Goal: Task Accomplishment & Management: Manage account settings

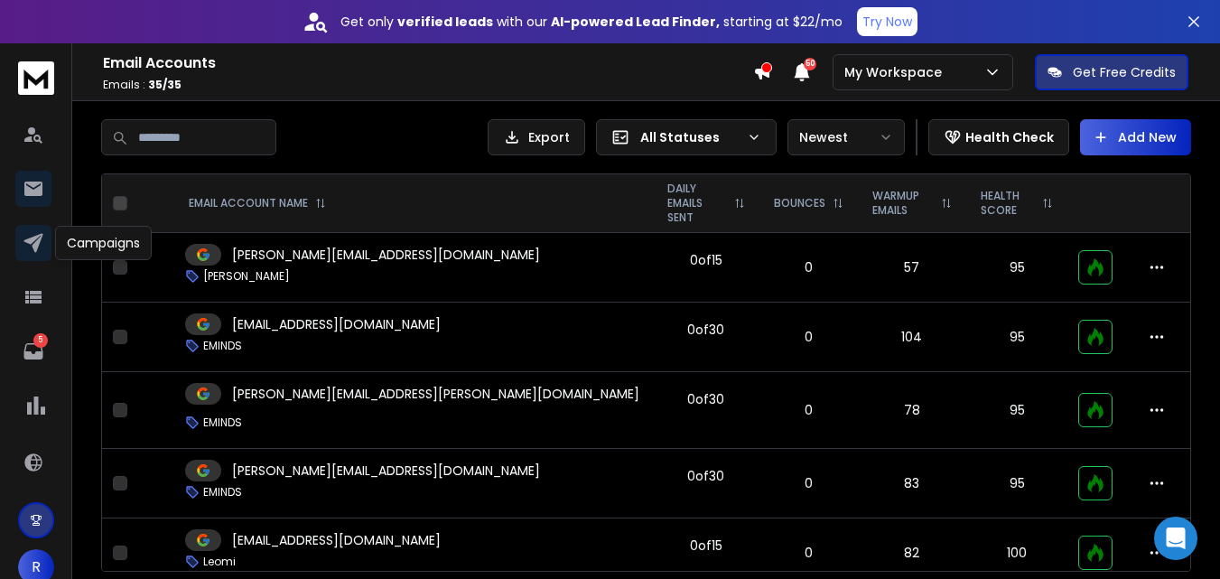
click at [24, 244] on icon at bounding box center [34, 243] width 22 height 22
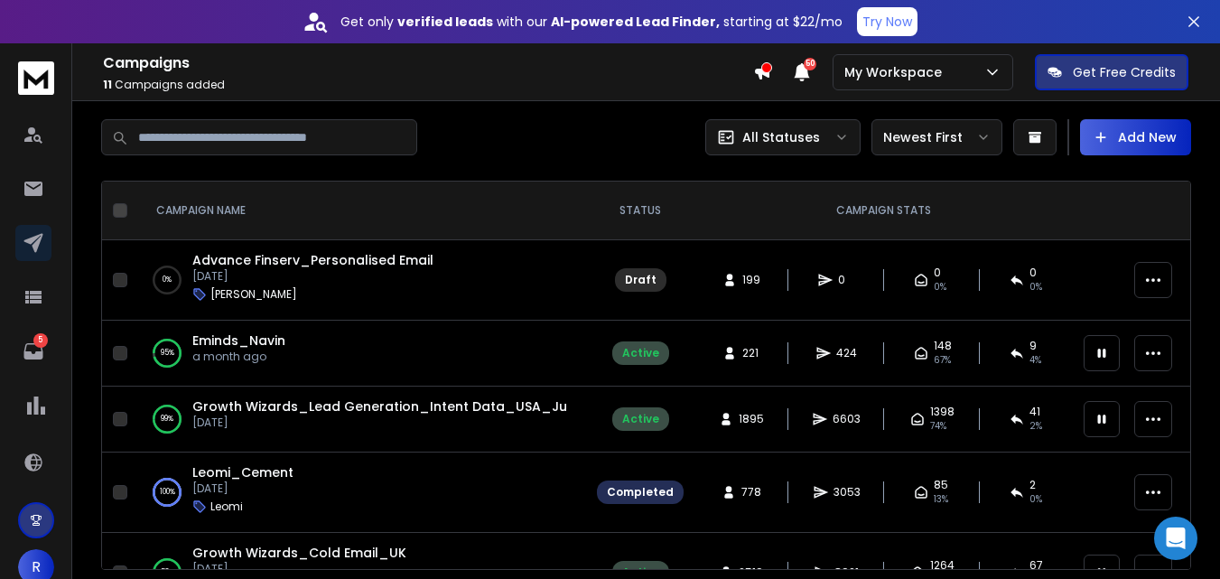
click at [275, 407] on span "Growth Wizards_Lead Generation_Intent Data_USA_June 2025" at bounding box center [405, 406] width 427 height 18
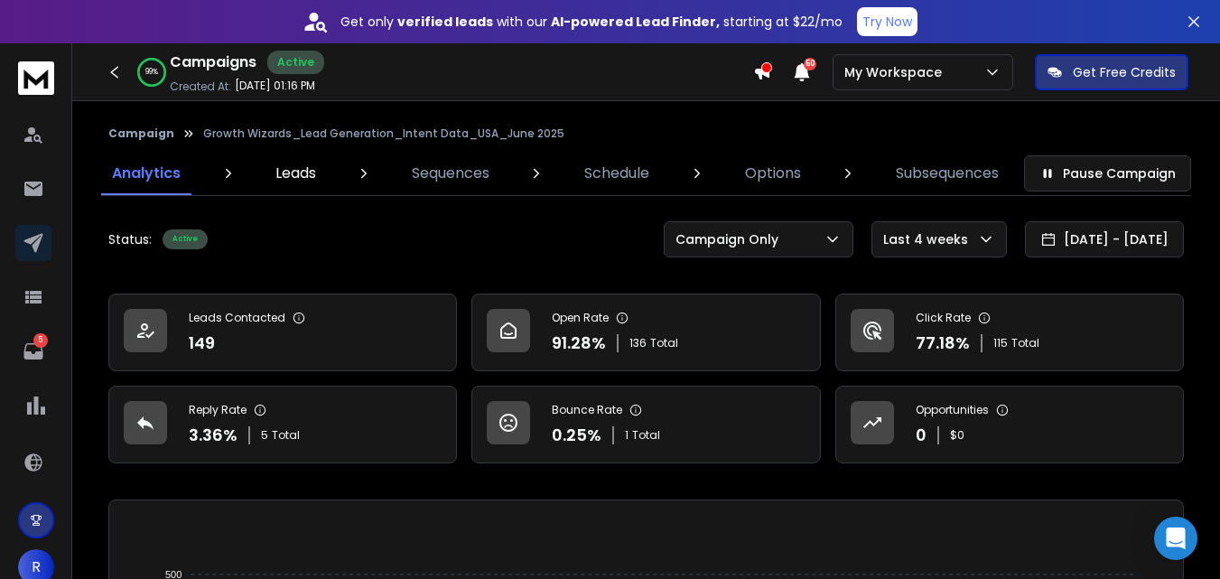
click at [285, 171] on p "Leads" at bounding box center [295, 174] width 41 height 22
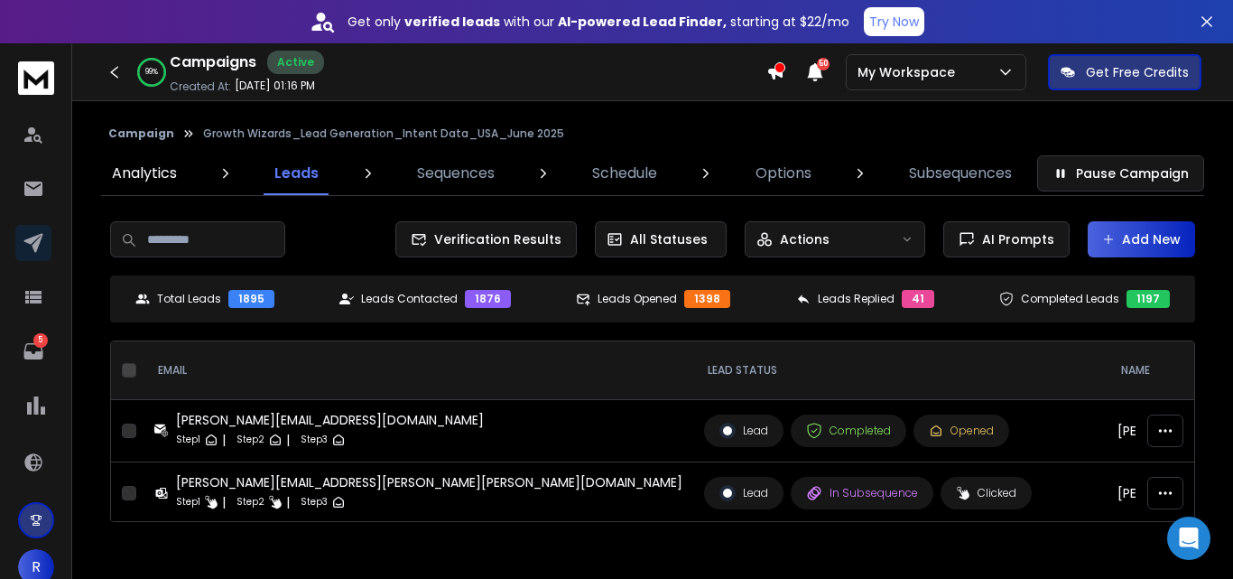
click at [149, 167] on p "Analytics" at bounding box center [144, 174] width 65 height 22
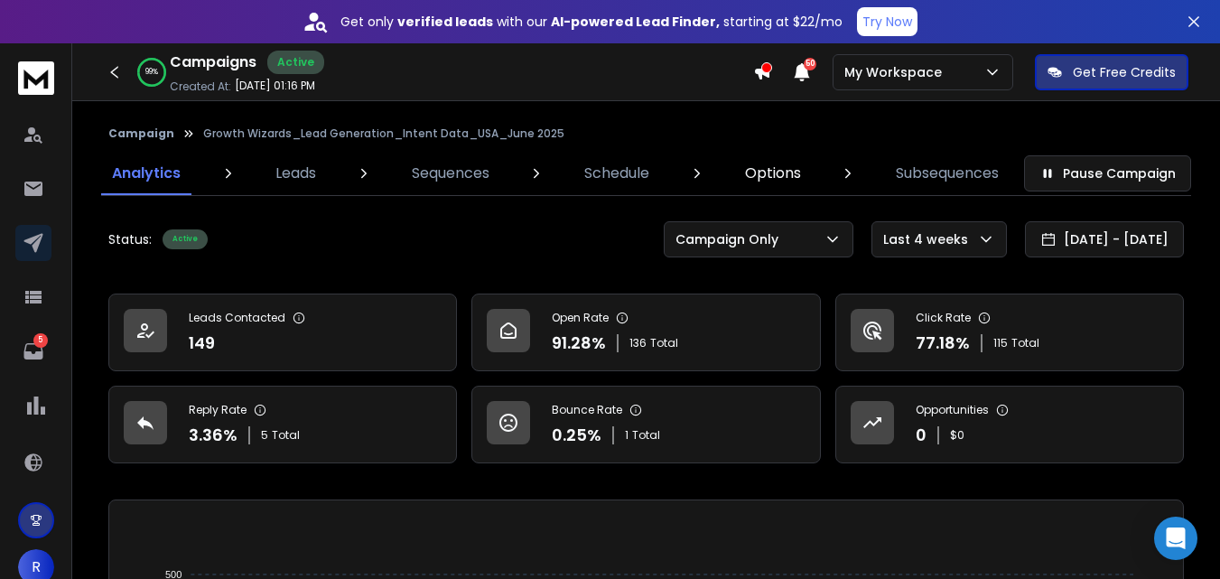
click at [785, 168] on p "Options" at bounding box center [773, 174] width 56 height 22
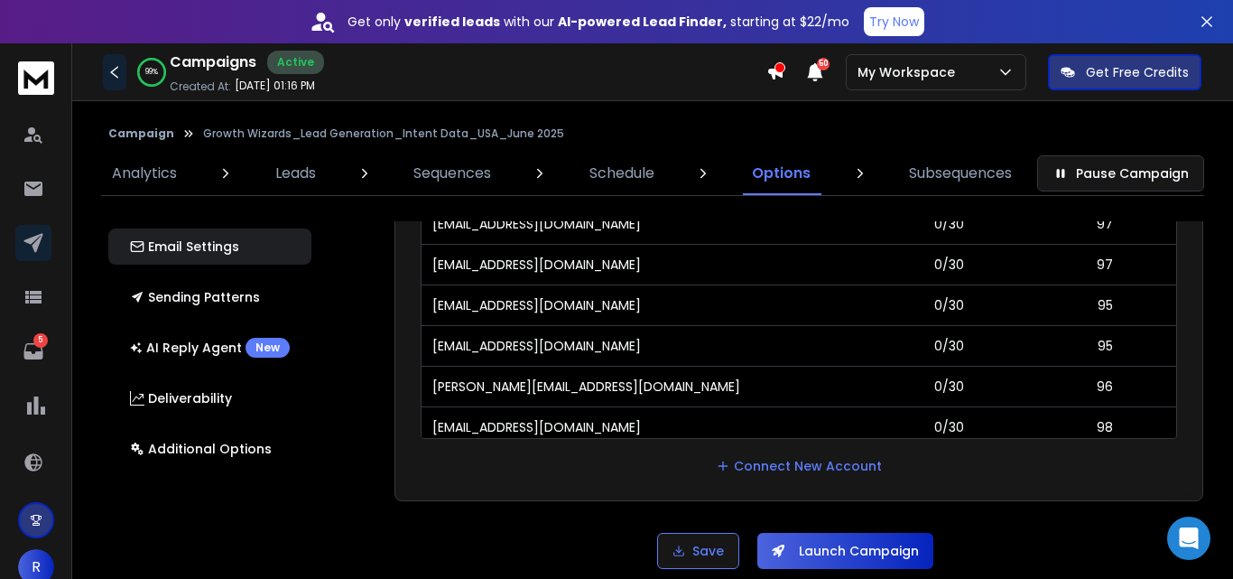
click at [110, 70] on icon at bounding box center [115, 72] width 16 height 16
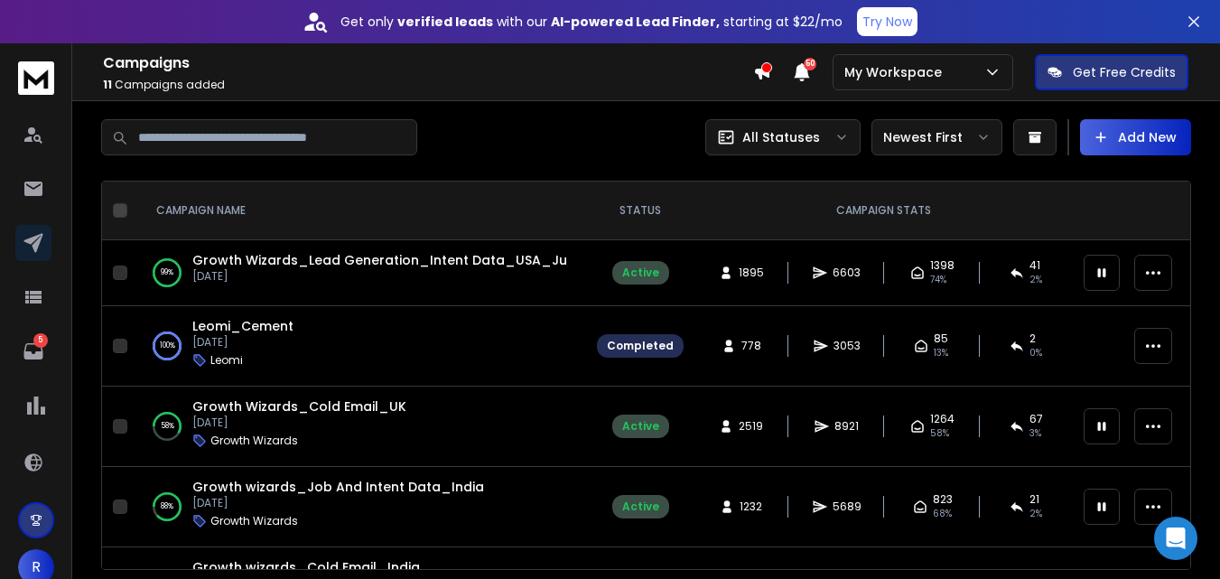
scroll to position [181, 0]
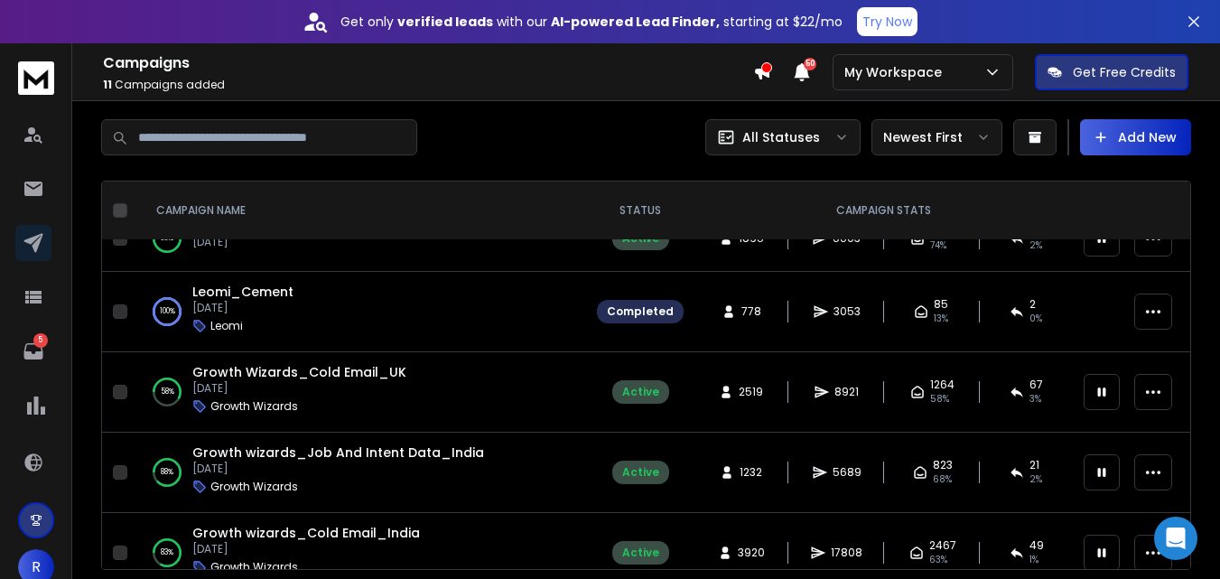
click at [317, 371] on span "Growth Wizards_Cold Email_UK" at bounding box center [299, 372] width 214 height 18
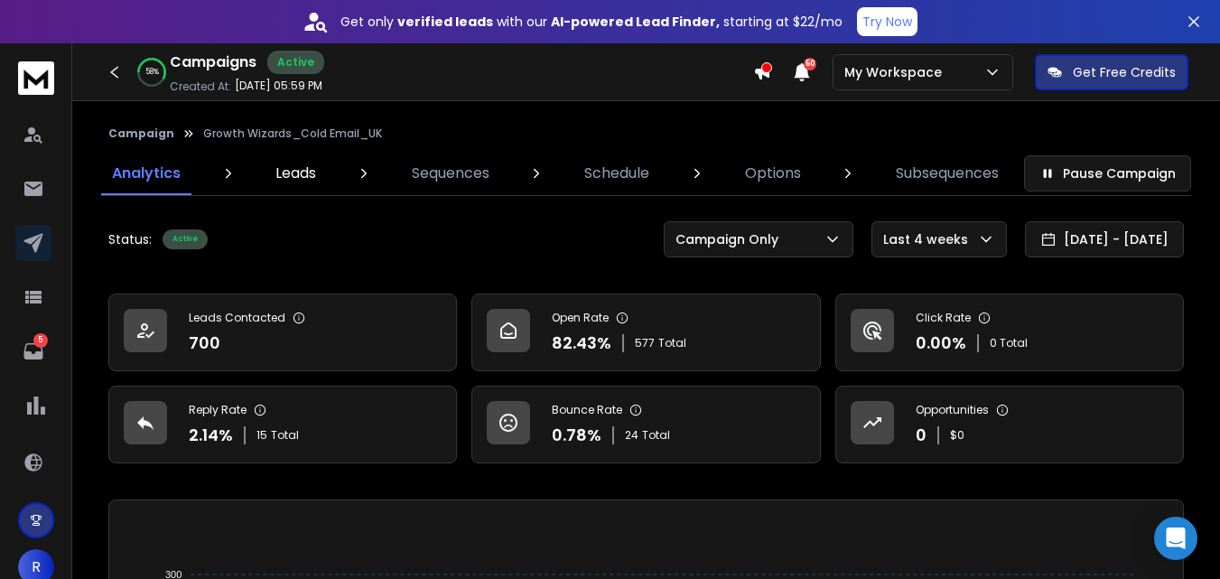
click at [301, 174] on p "Leads" at bounding box center [295, 174] width 41 height 22
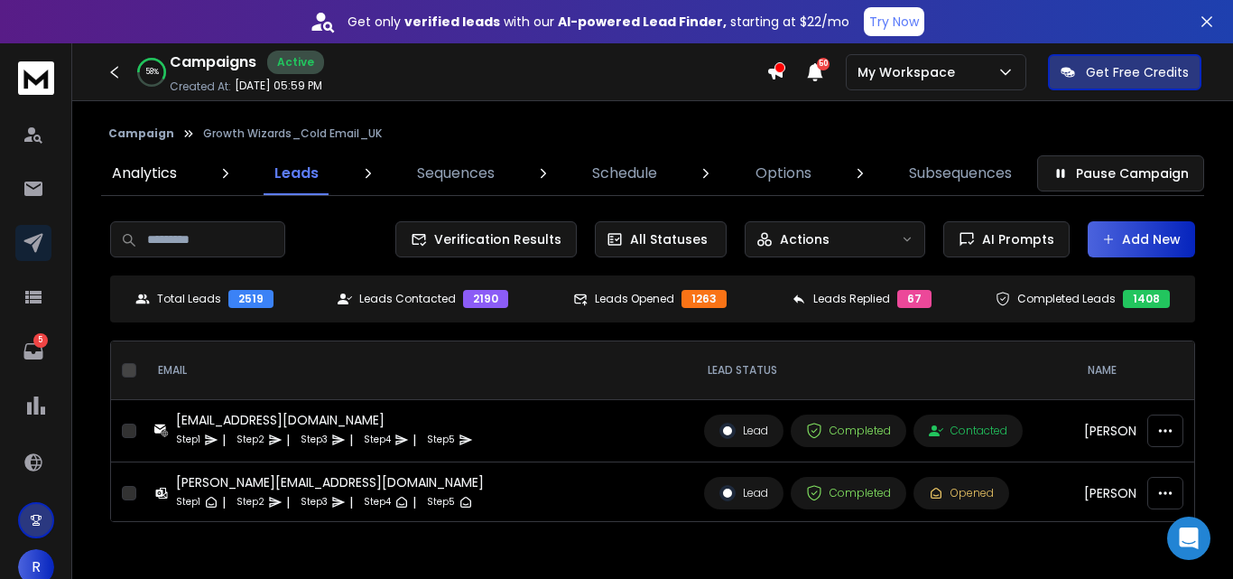
click at [150, 177] on p "Analytics" at bounding box center [144, 174] width 65 height 22
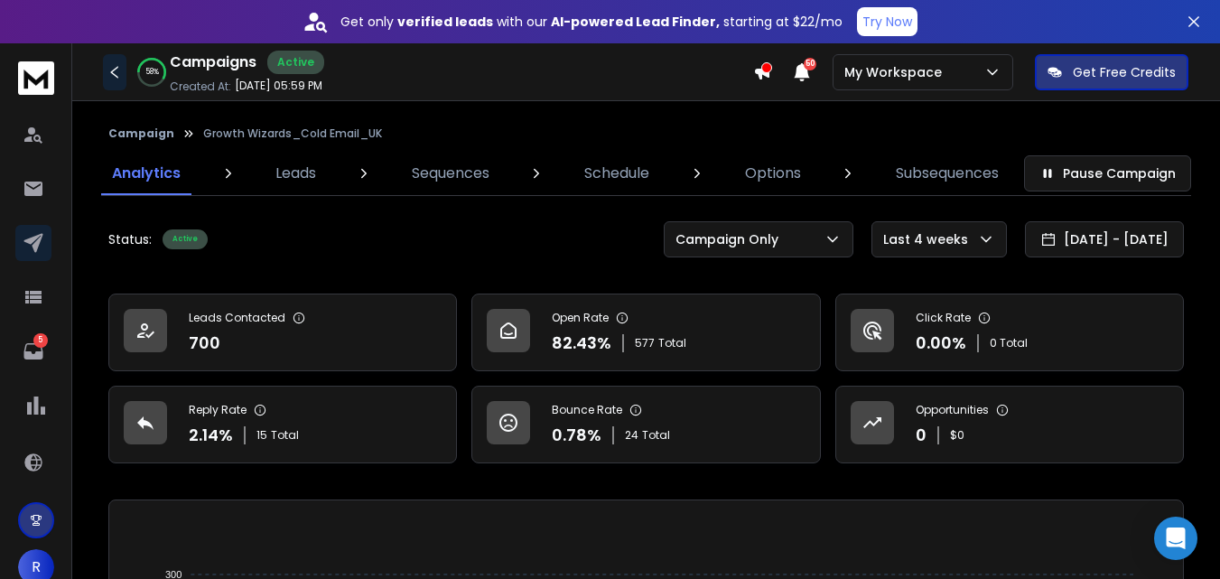
click at [109, 69] on icon at bounding box center [115, 72] width 16 height 16
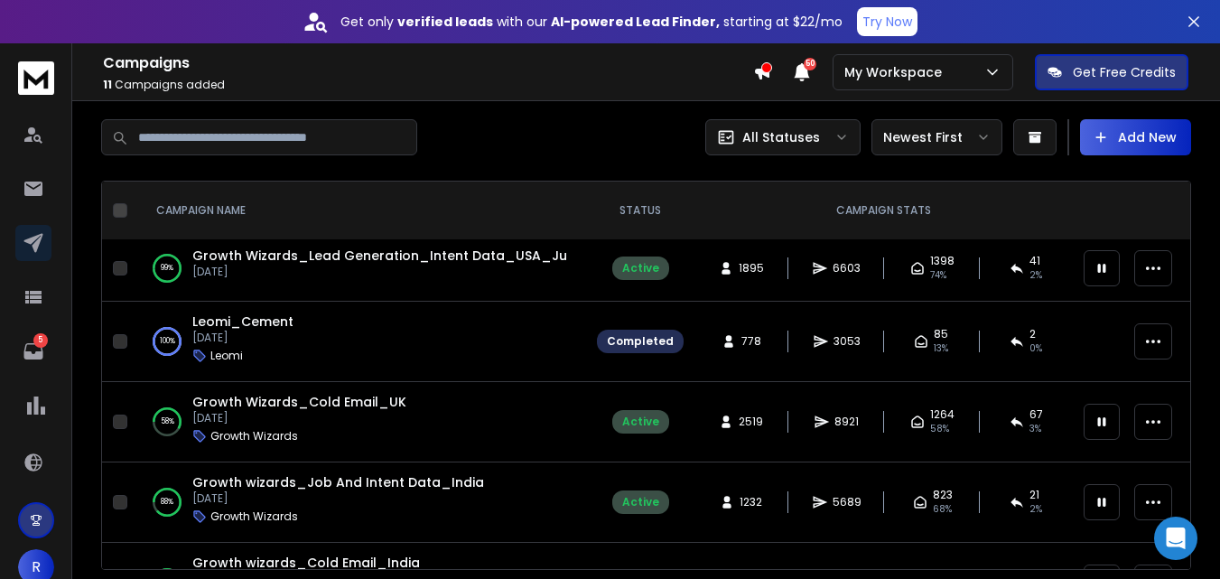
scroll to position [181, 0]
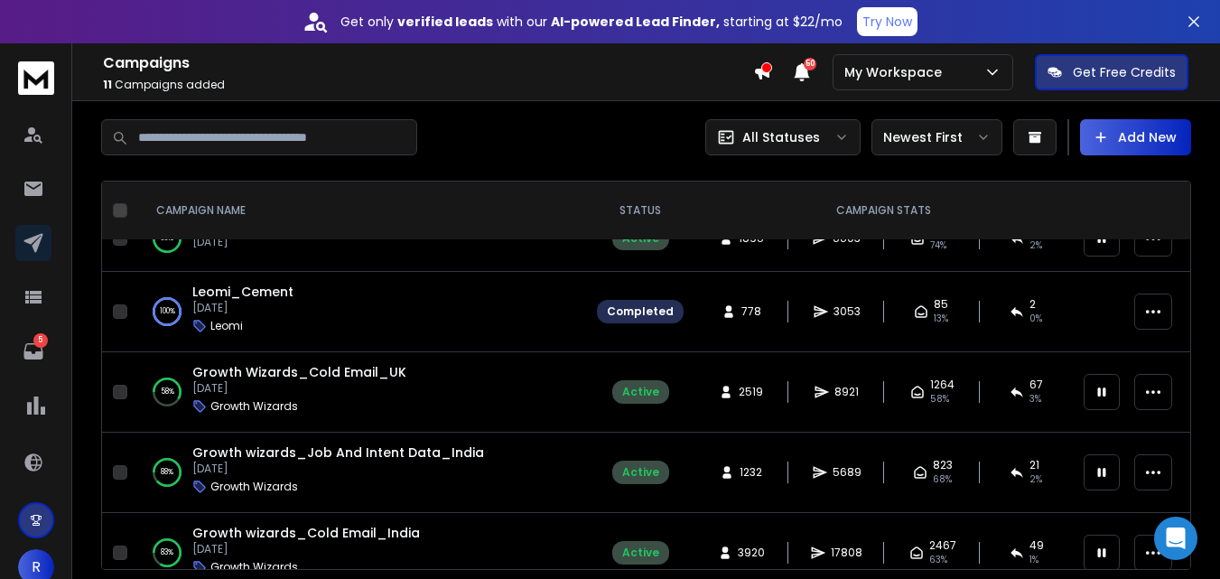
click at [346, 451] on span "Growth wizards_Job And Intent Data_India" at bounding box center [338, 452] width 292 height 18
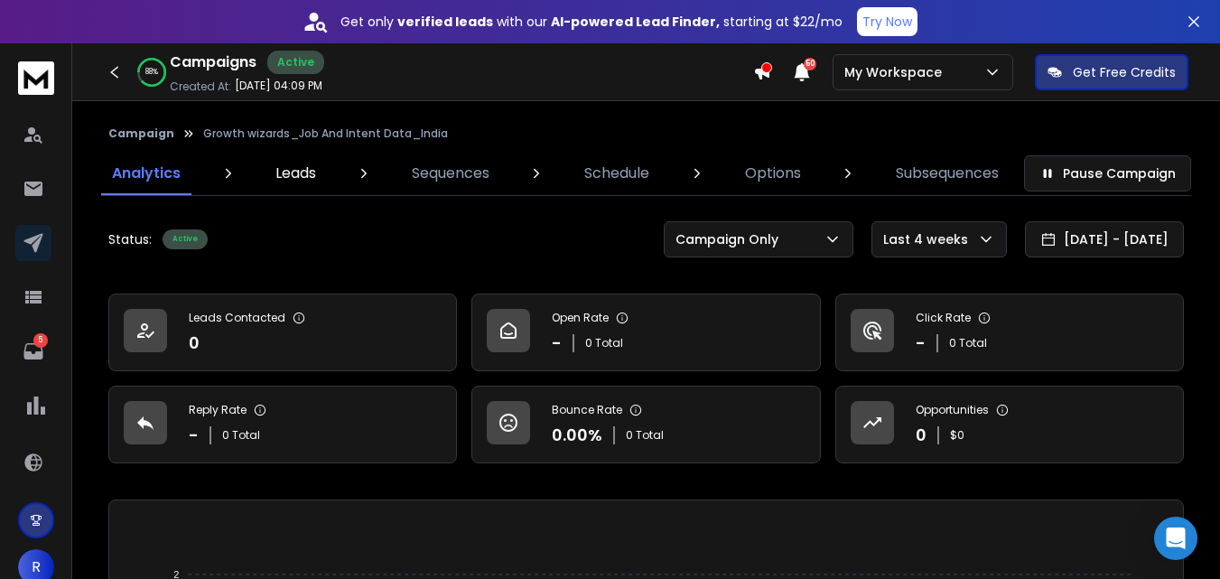
click at [302, 177] on p "Leads" at bounding box center [295, 174] width 41 height 22
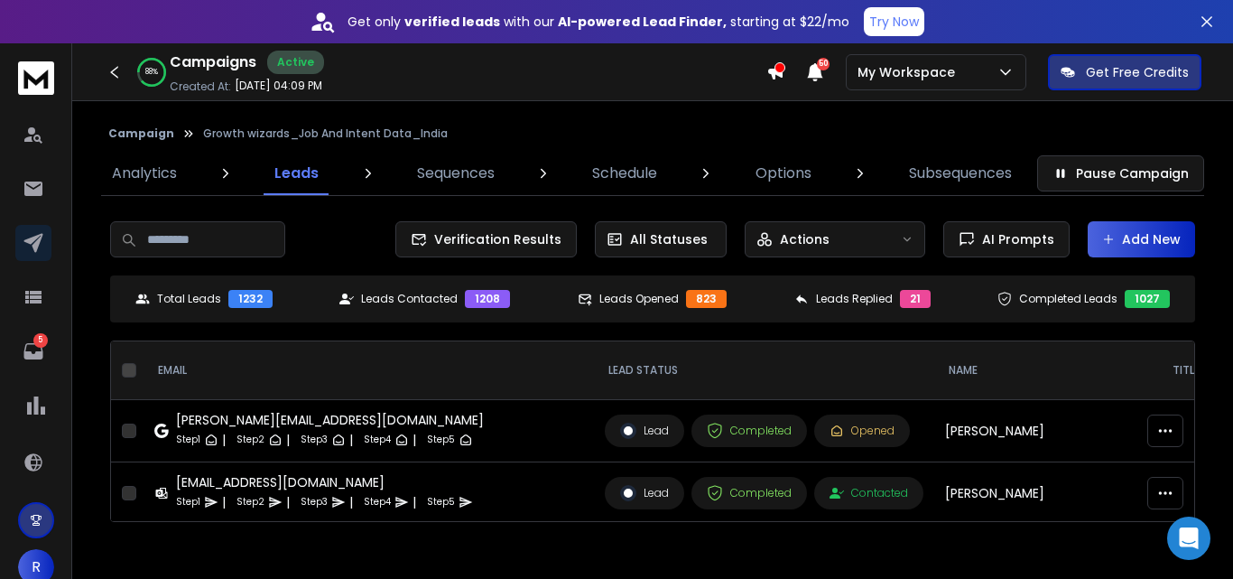
click at [143, 171] on p "Analytics" at bounding box center [144, 174] width 65 height 22
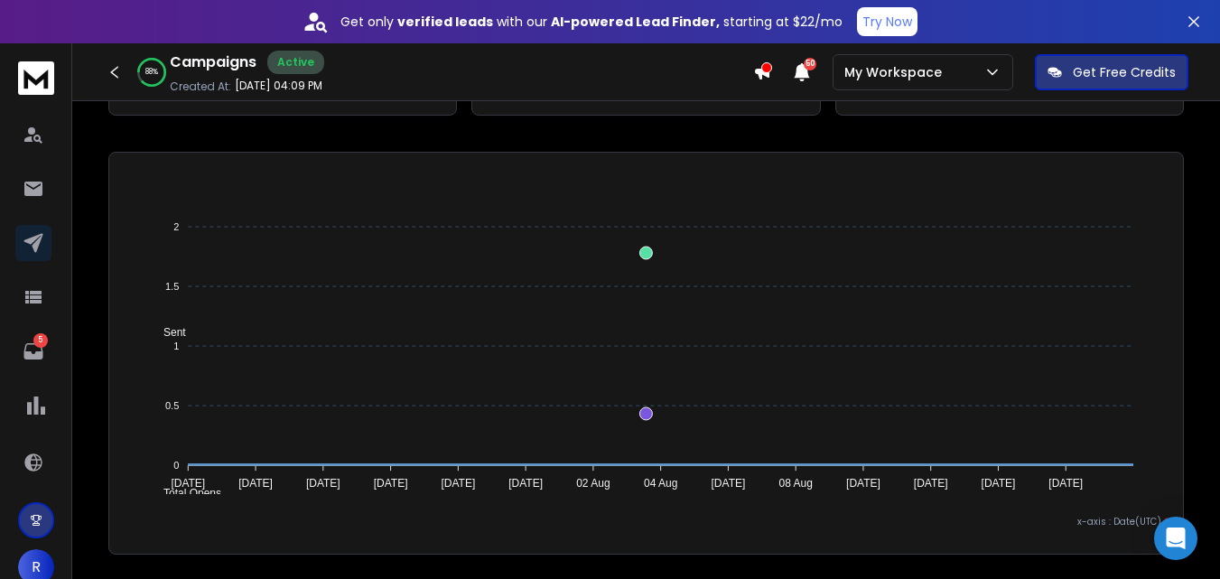
scroll to position [361, 0]
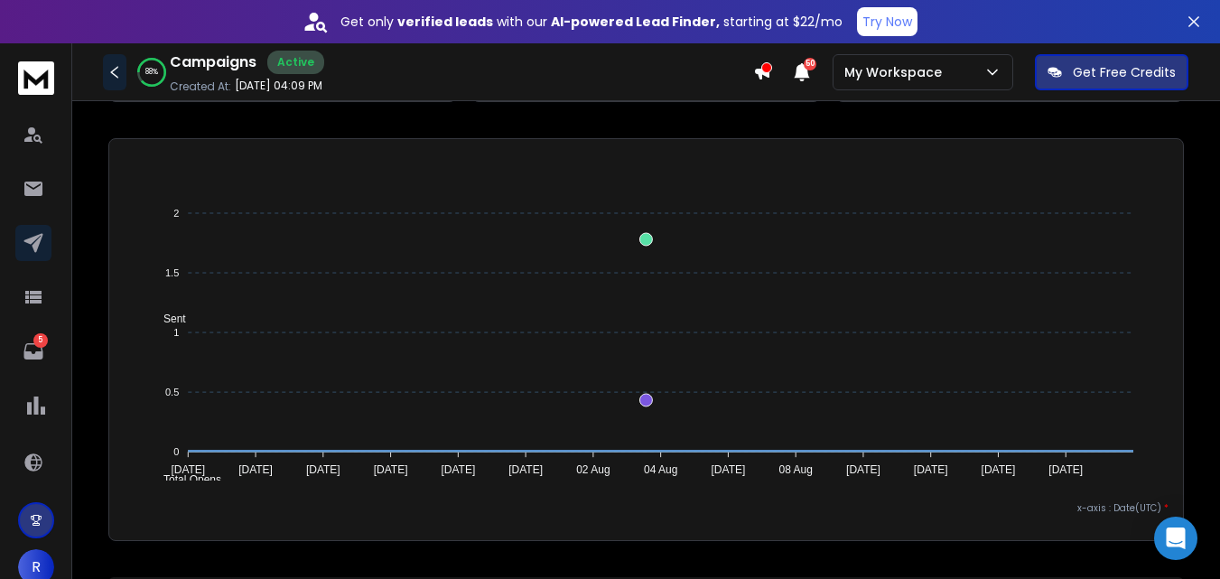
click at [111, 74] on icon at bounding box center [115, 72] width 16 height 16
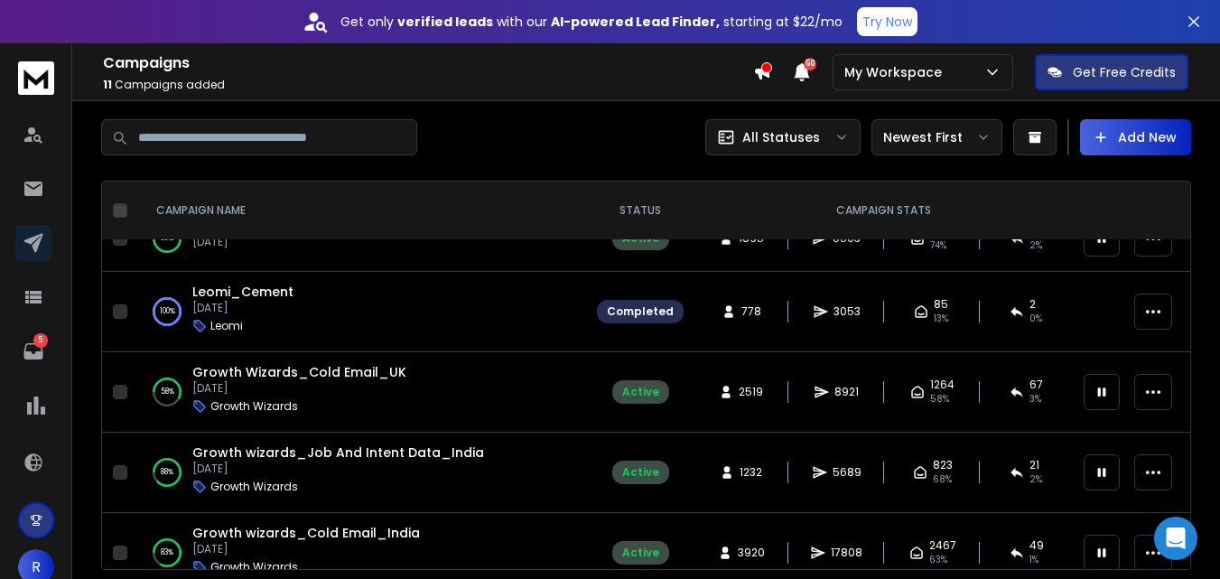
scroll to position [271, 0]
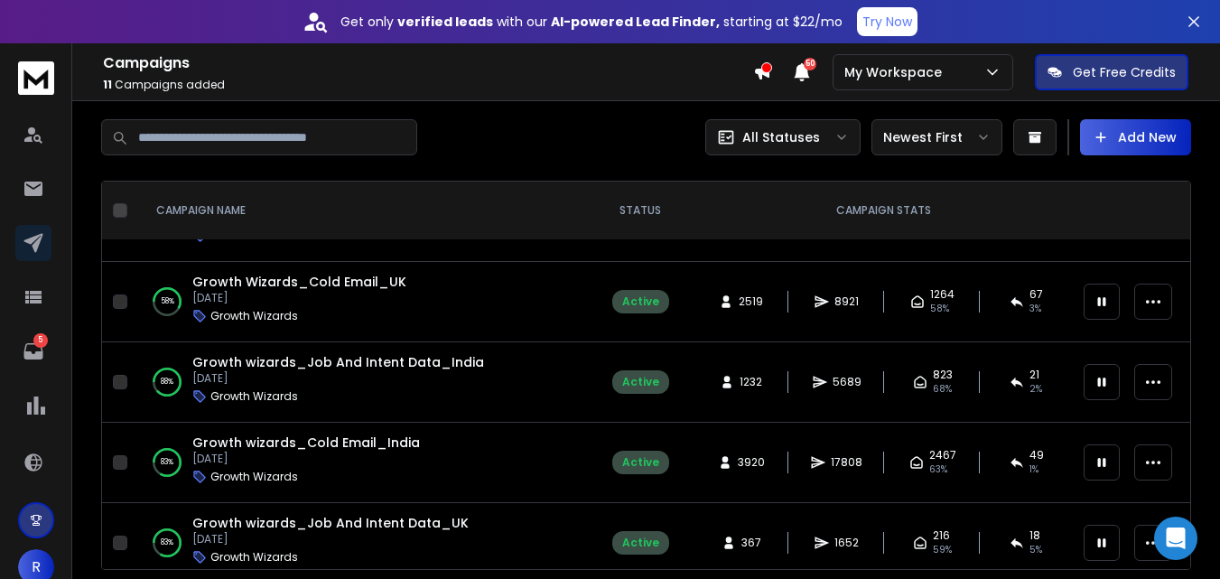
click at [314, 443] on span "Growth wizards_Cold Email_India" at bounding box center [306, 442] width 228 height 18
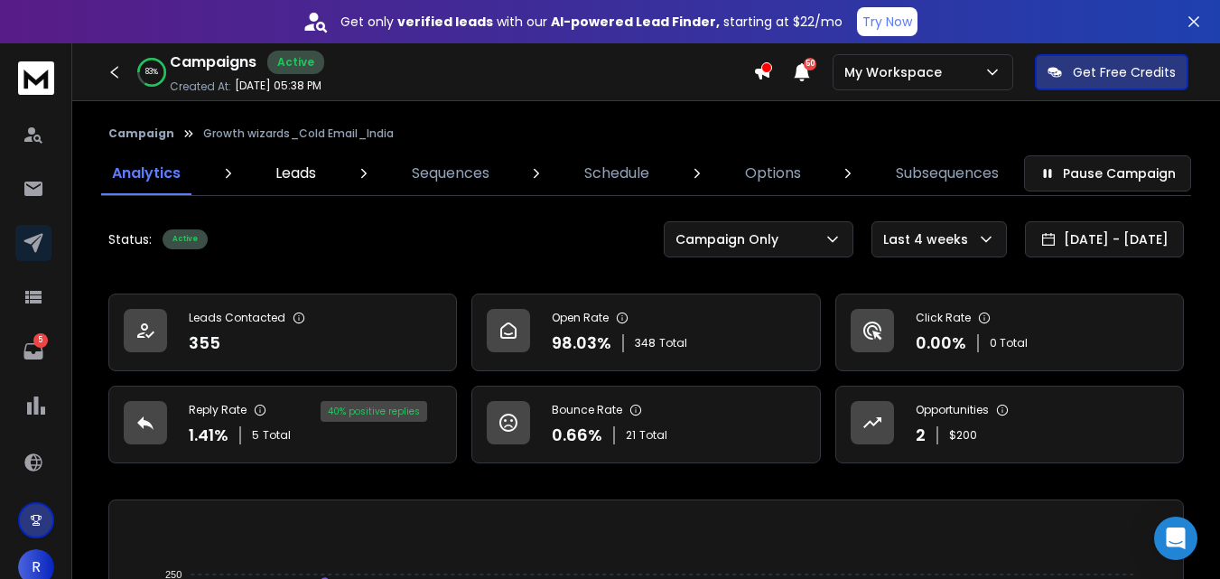
click at [293, 177] on p "Leads" at bounding box center [295, 174] width 41 height 22
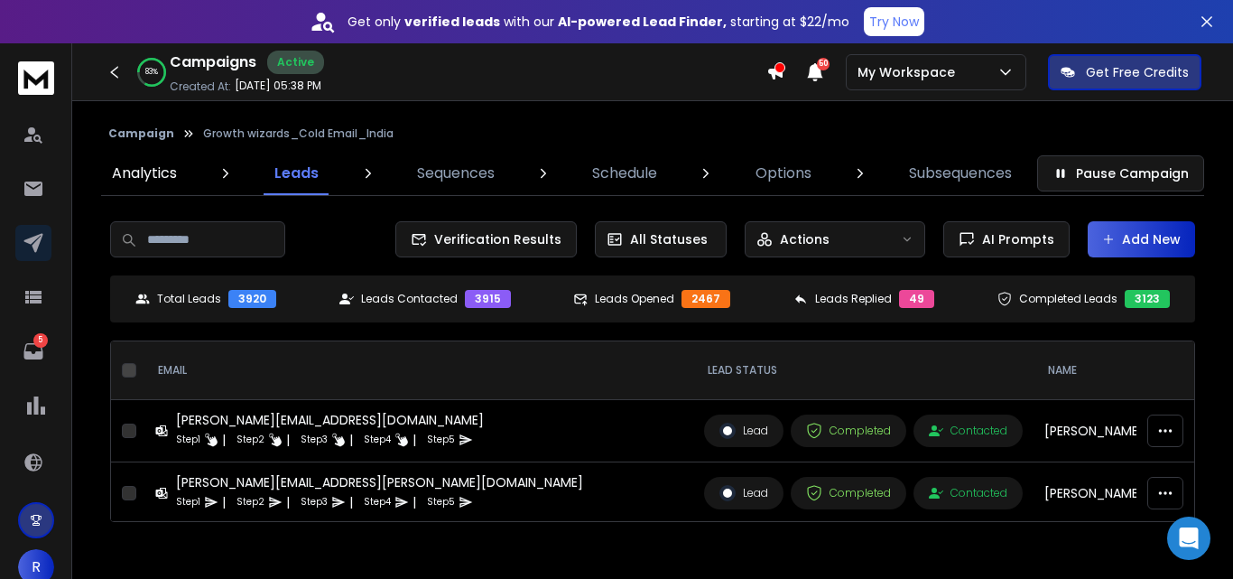
click at [135, 172] on p "Analytics" at bounding box center [144, 174] width 65 height 22
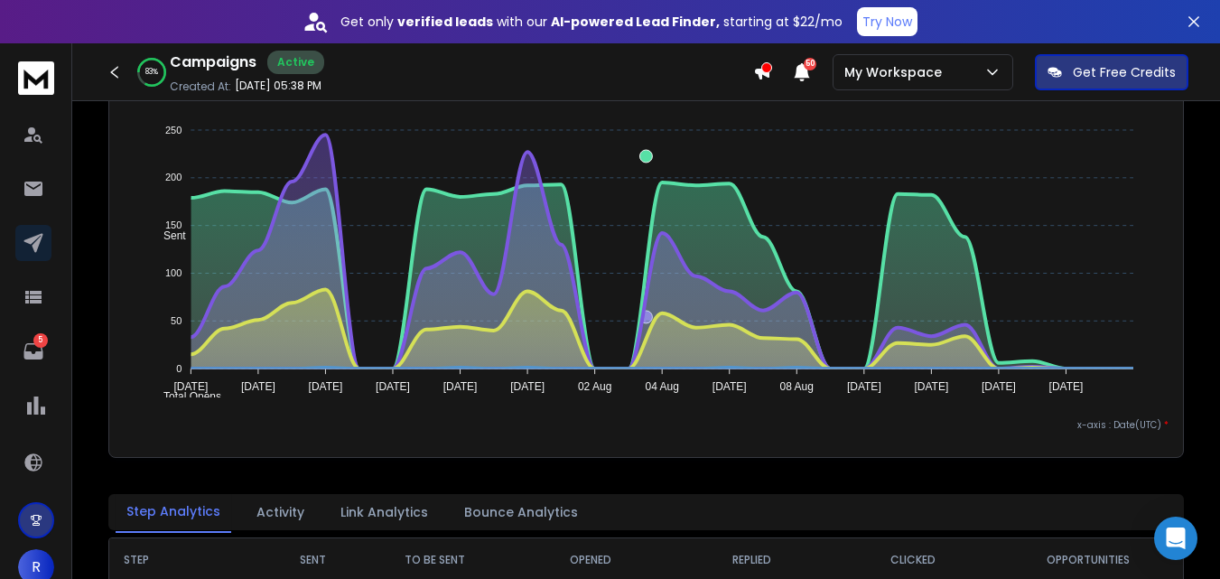
scroll to position [451, 0]
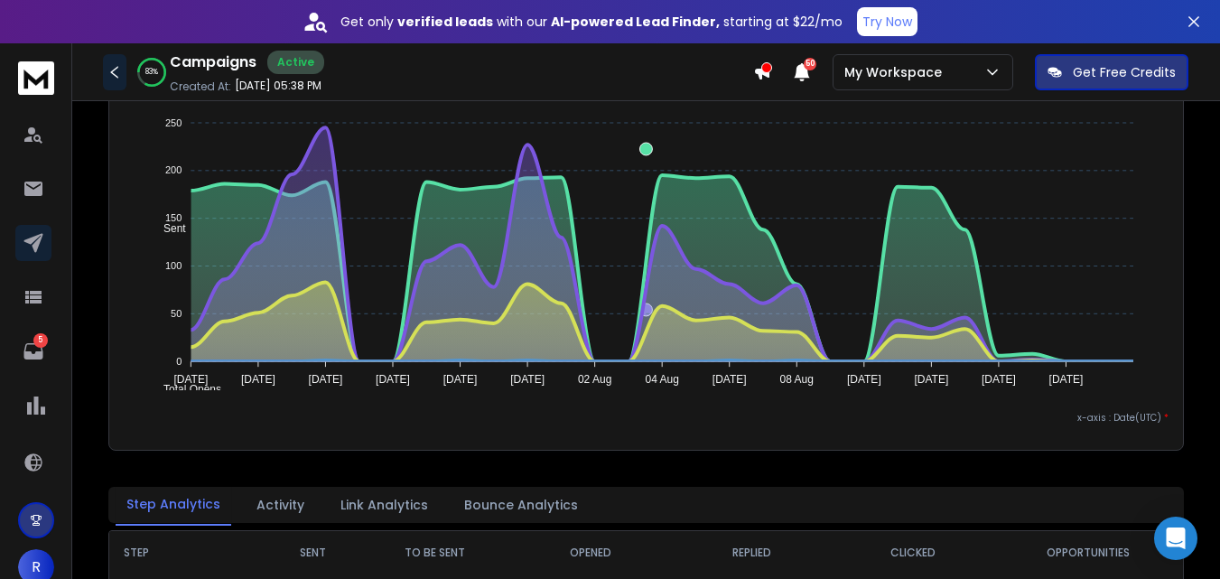
click at [107, 70] on icon at bounding box center [115, 72] width 16 height 16
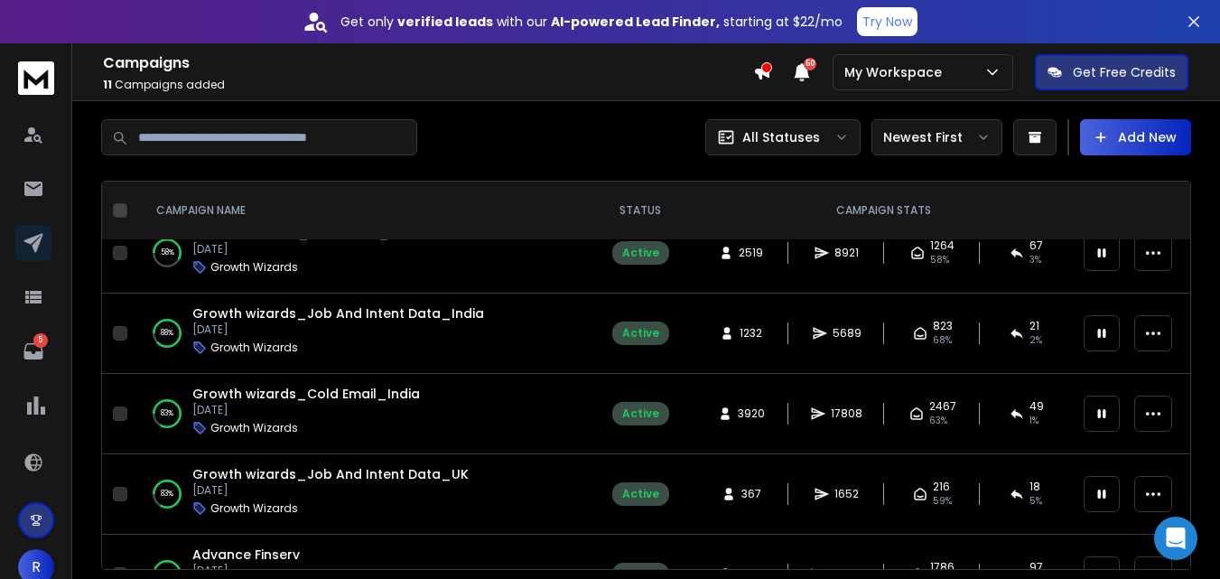
scroll to position [361, 0]
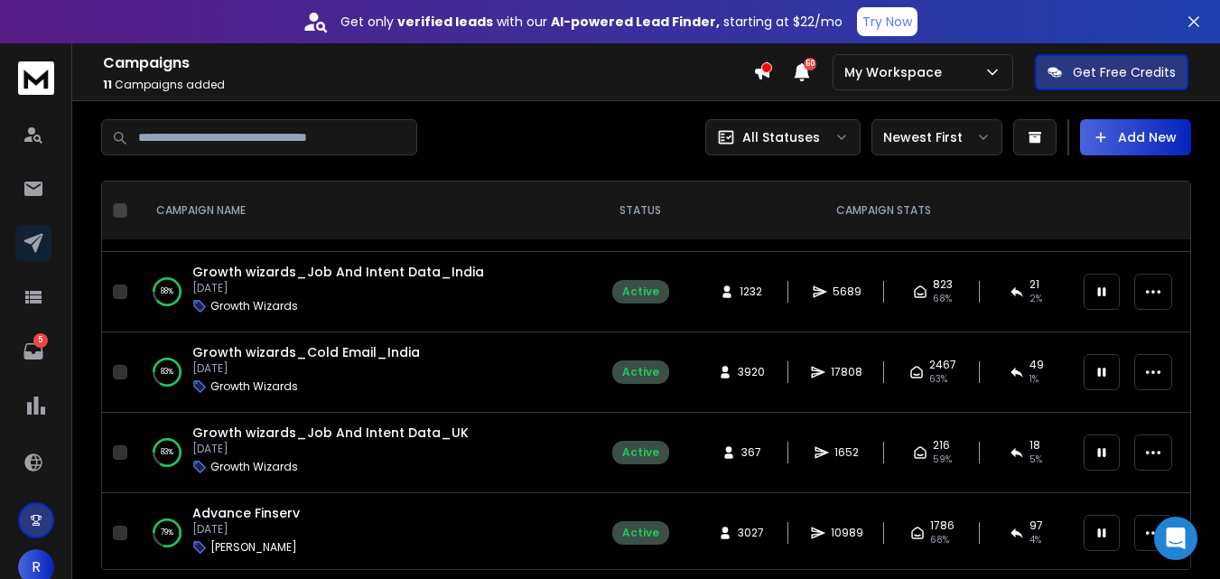
click at [350, 429] on span "Growth wizards_Job And Intent Data_UK" at bounding box center [330, 432] width 276 height 18
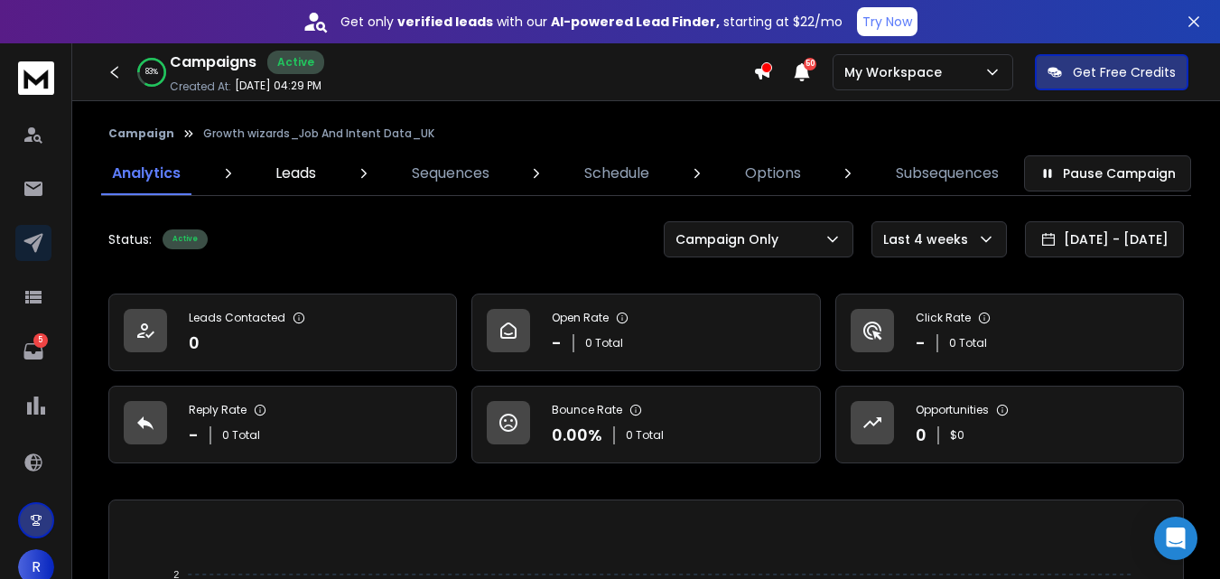
click at [296, 180] on p "Leads" at bounding box center [295, 174] width 41 height 22
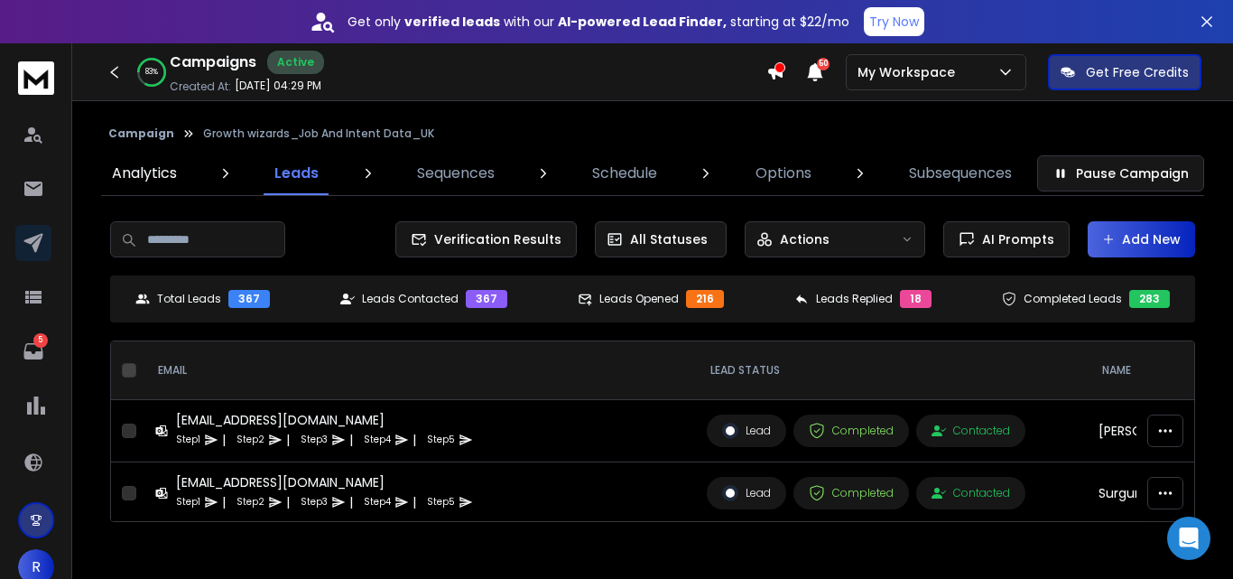
click at [138, 176] on p "Analytics" at bounding box center [144, 174] width 65 height 22
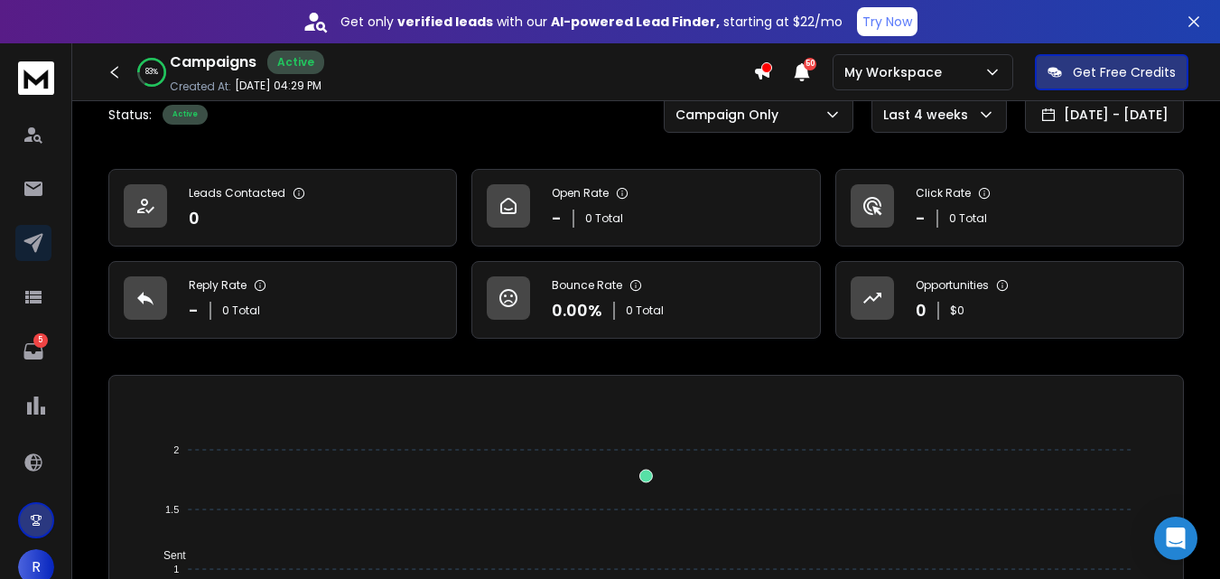
scroll to position [271, 0]
